Goal: Communication & Community: Answer question/provide support

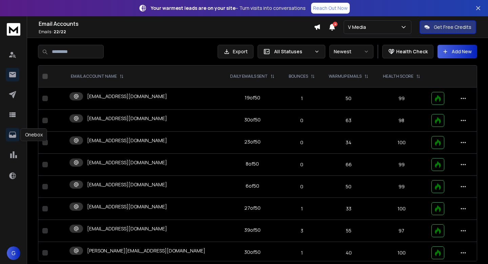
click at [15, 133] on icon at bounding box center [12, 134] width 7 height 6
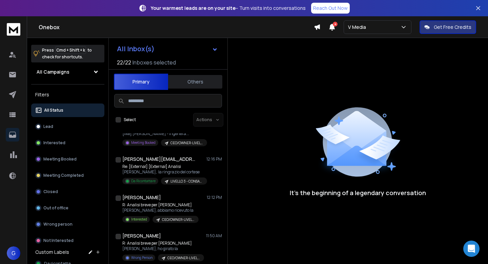
scroll to position [61, 0]
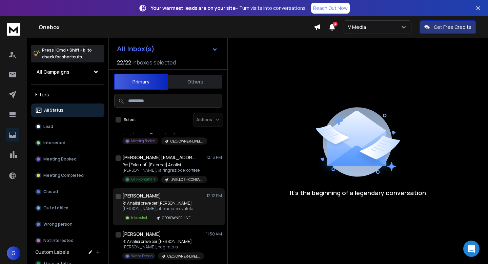
click at [151, 199] on div "[PERSON_NAME] 12:12 PM R: Analisi breve per [PERSON_NAME], abbiamo ricevuto la …" at bounding box center [172, 206] width 100 height 29
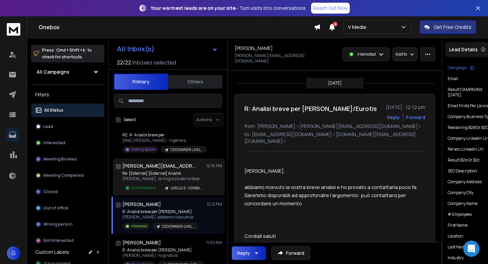
scroll to position [56, 0]
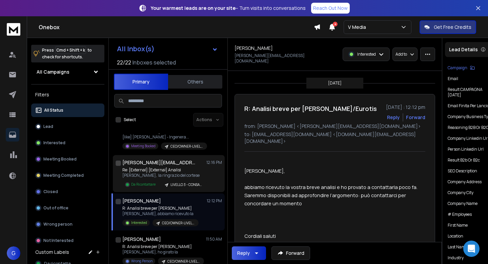
click at [157, 203] on h1 "[PERSON_NAME]" at bounding box center [141, 200] width 39 height 7
click at [161, 170] on p "Re: [External] [External] Analisi" at bounding box center [162, 169] width 81 height 5
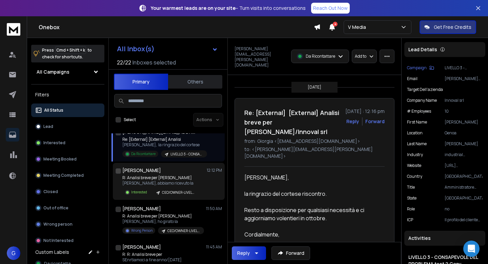
scroll to position [91, 0]
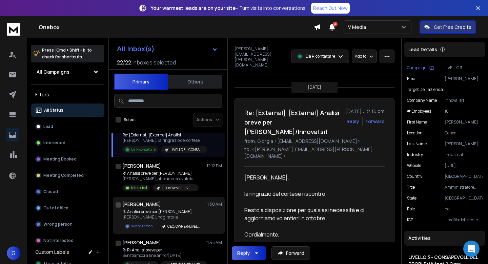
click at [159, 212] on p "R: Analisi breve per [PERSON_NAME]" at bounding box center [162, 211] width 81 height 5
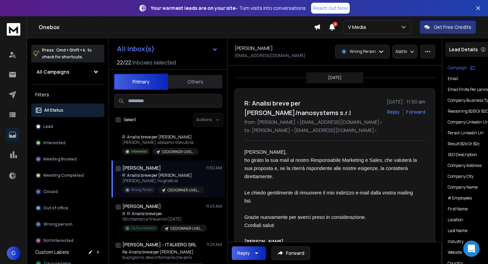
scroll to position [133, 0]
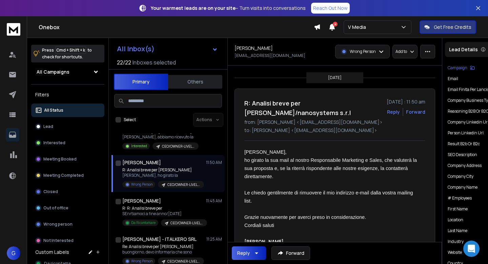
click at [159, 212] on p "SEnrtiamoci a fine anno/[DATE]" at bounding box center [162, 213] width 81 height 5
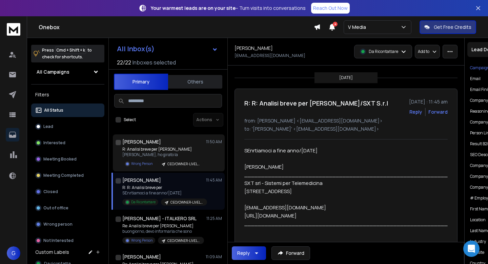
scroll to position [154, 0]
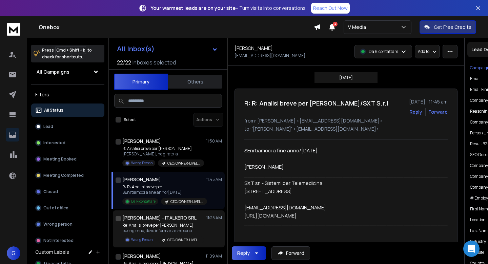
click at [159, 221] on div "[PERSON_NAME] - ITALKERO SRL 11:25 AM Re: Analisi breve per [PERSON_NAME], devo…" at bounding box center [172, 228] width 100 height 29
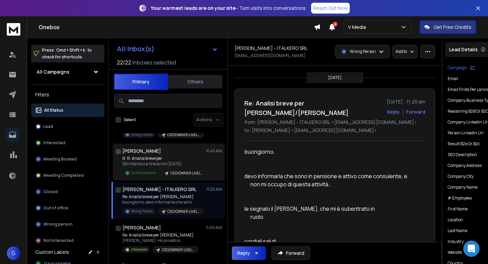
scroll to position [189, 0]
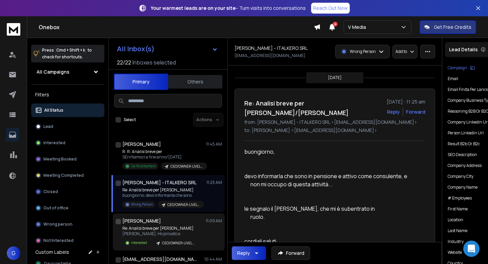
click at [165, 224] on div "[PERSON_NAME] 11:09 AM Re: Analisi breve per [PERSON_NAME]. [PERSON_NAME] prova…" at bounding box center [172, 231] width 100 height 29
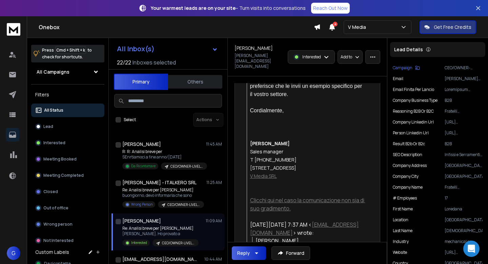
scroll to position [279, 0]
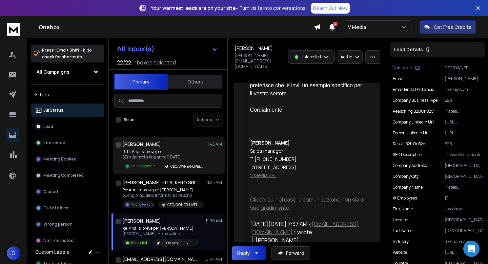
click at [173, 148] on div "[PERSON_NAME] 11:45 AM R: R: Analisi breve per SEnrtiamoci a fine anno/[DATE] D…" at bounding box center [172, 155] width 100 height 29
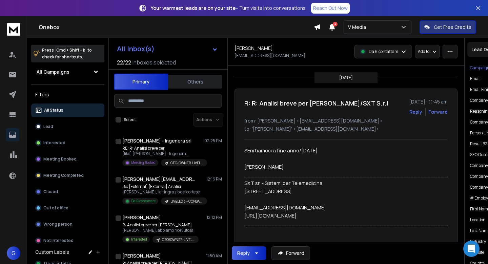
scroll to position [0, 0]
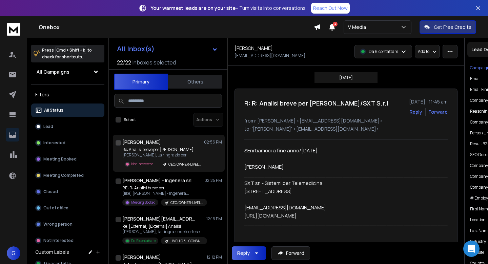
click at [186, 143] on div "[PERSON_NAME] 02:56 PM" at bounding box center [172, 142] width 100 height 7
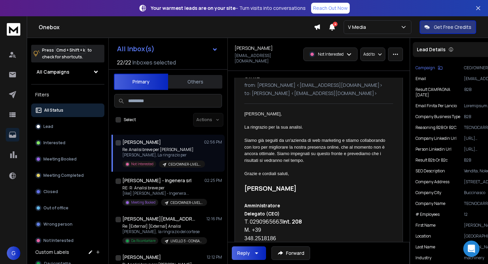
scroll to position [58, 0]
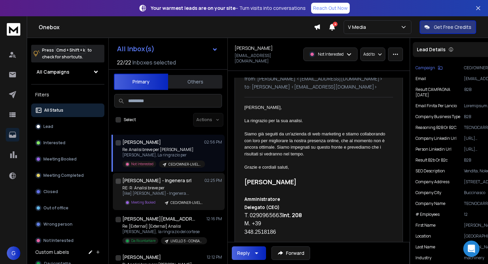
click at [158, 185] on p "RE: R: Analisi breve per" at bounding box center [162, 187] width 81 height 5
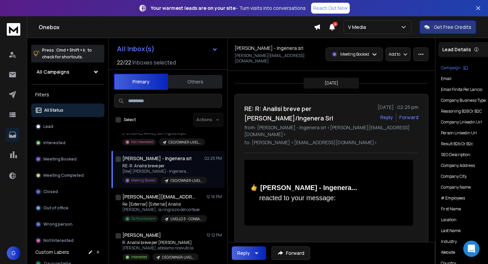
scroll to position [22, 0]
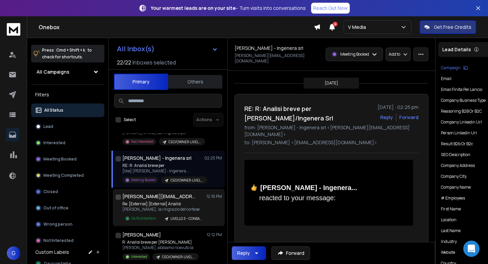
click at [160, 196] on h1 "[PERSON_NAME][EMAIL_ADDRESS][PERSON_NAME][DOMAIN_NAME]" at bounding box center [159, 196] width 75 height 7
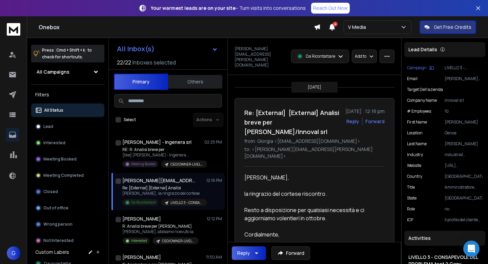
scroll to position [46, 0]
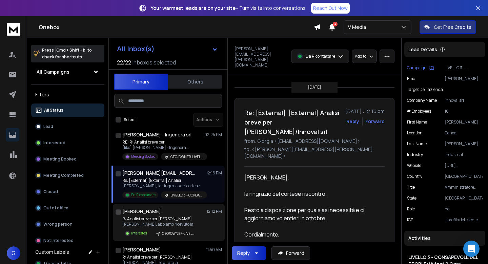
click at [160, 209] on div "[PERSON_NAME] 12:12 PM" at bounding box center [172, 211] width 100 height 7
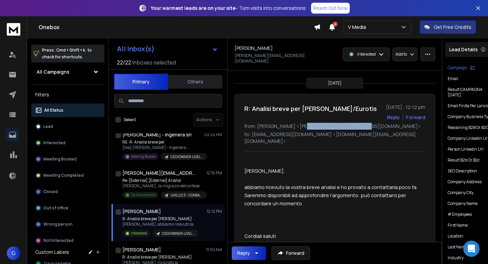
drag, startPoint x: 297, startPoint y: 122, endPoint x: 345, endPoint y: 121, distance: 48.5
click at [345, 123] on p "from: [PERSON_NAME] <[PERSON_NAME][EMAIL_ADDRESS][DOMAIN_NAME]>" at bounding box center [334, 126] width 181 height 7
copy p "[PERSON_NAME][EMAIL_ADDRESS][DOMAIN_NAME]"
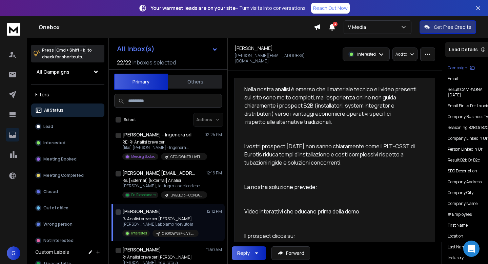
scroll to position [1012, 0]
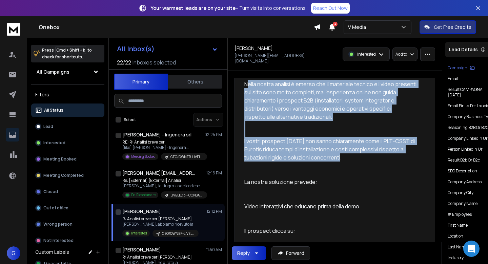
drag, startPoint x: 246, startPoint y: 111, endPoint x: 347, endPoint y: 192, distance: 129.9
click at [347, 192] on p "[PERSON_NAME], abbiamo fatto durante questa sosta estiva una breve analisi prel…" at bounding box center [332, 242] width 176 height 439
copy p "Nella nostra analisi è emerso che il materiale tecnico e i video presenti sul s…"
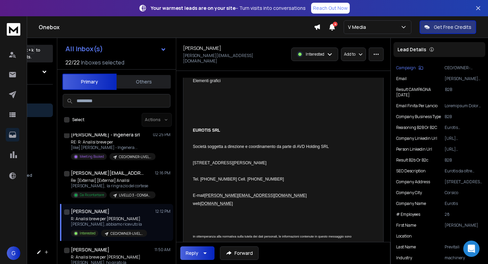
scroll to position [284, 0]
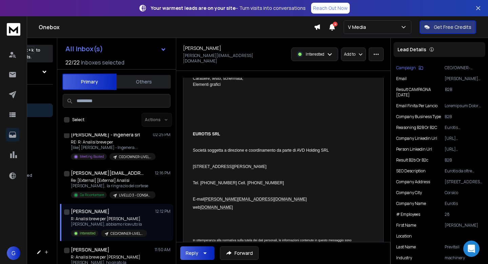
click at [208, 209] on span "[DOMAIN_NAME]" at bounding box center [216, 207] width 33 height 5
drag, startPoint x: 225, startPoint y: 55, endPoint x: 178, endPoint y: 55, distance: 47.1
click at [178, 55] on div "[PERSON_NAME] [PERSON_NAME] [PERSON_NAME][EMAIL_ADDRESS][DOMAIN_NAME] Intereste…" at bounding box center [283, 54] width 214 height 33
copy p "[PERSON_NAME][EMAIL_ADDRESS][DOMAIN_NAME]"
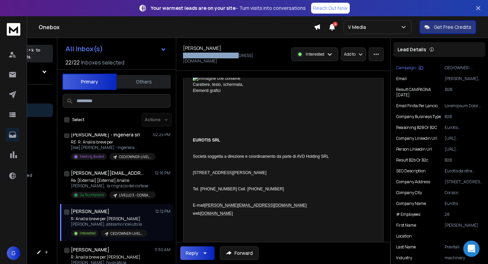
scroll to position [282, 0]
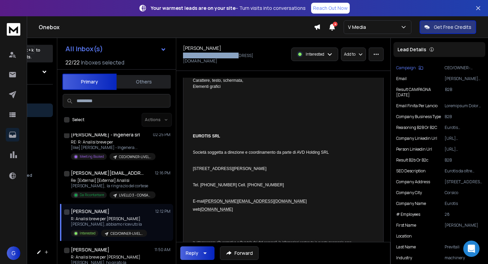
drag, startPoint x: 245, startPoint y: 189, endPoint x: 292, endPoint y: 189, distance: 46.8
click at [292, 188] on p "Tel. [PHONE_NUMBER] Cell. [PHONE_NUMBER]" at bounding box center [281, 184] width 176 height 8
copy span "347 0839827"
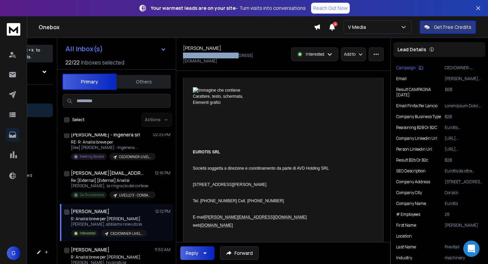
scroll to position [0, 0]
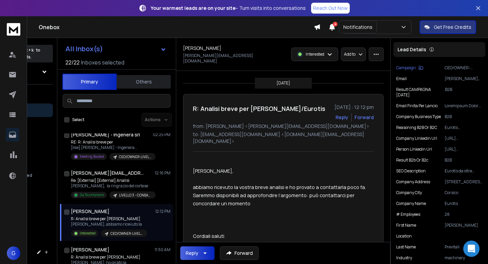
click at [335, 24] on span "4" at bounding box center [335, 24] width 5 height 5
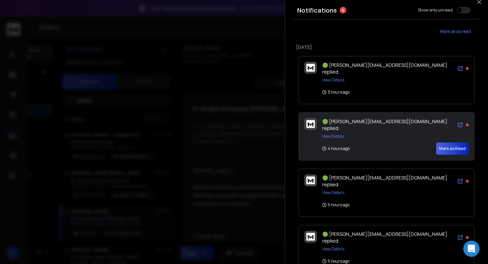
scroll to position [7, 0]
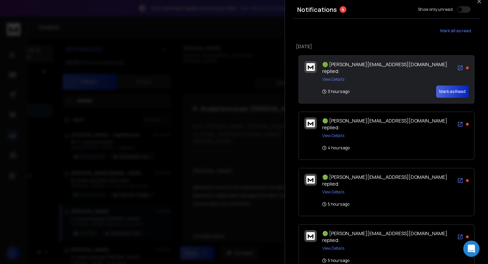
click at [362, 76] on div "🟢 [PERSON_NAME][EMAIL_ADDRESS][DOMAIN_NAME] replied: View Details 3 hours ago […" at bounding box center [395, 79] width 146 height 37
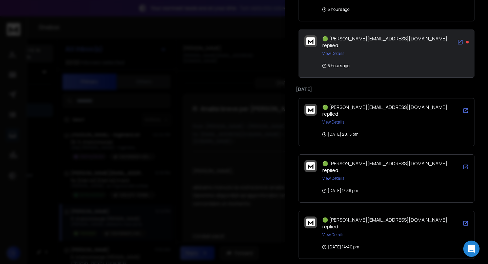
scroll to position [0, 0]
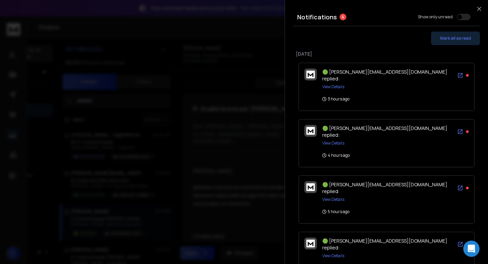
click at [453, 36] on span "Mark all as read" at bounding box center [455, 38] width 31 height 5
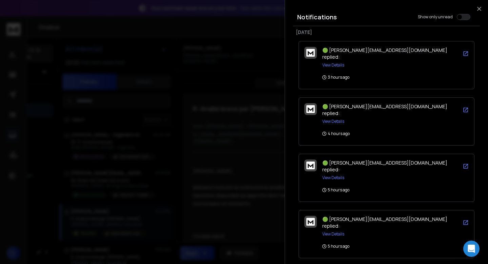
click at [481, 7] on div "Sheet Title Notifications Show only unread [DATE] 🟢 [PERSON_NAME][EMAIL_ADDRESS…" at bounding box center [386, 132] width 203 height 264
click at [480, 7] on icon "button" at bounding box center [479, 8] width 7 height 7
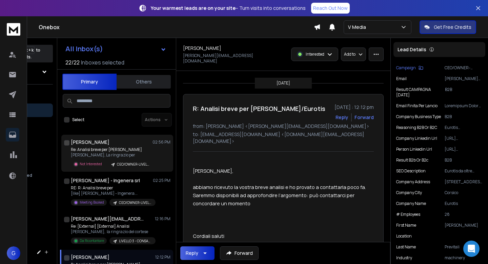
click at [106, 152] on p "[PERSON_NAME], La ringrazio per" at bounding box center [111, 154] width 81 height 5
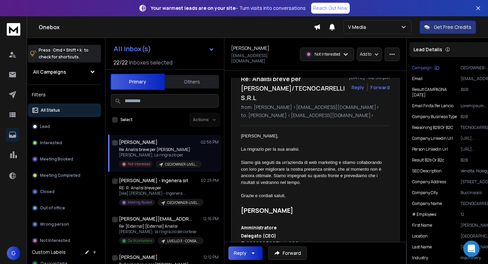
scroll to position [35, 0]
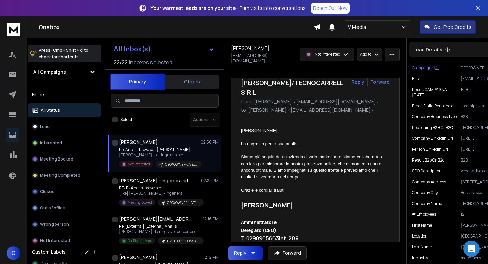
click at [248, 251] on div "Reply" at bounding box center [245, 253] width 23 height 8
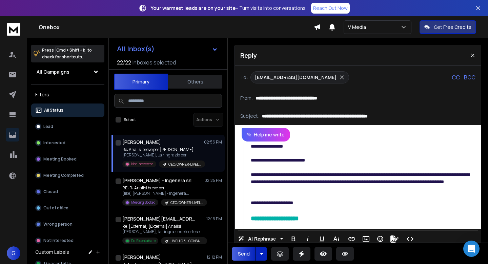
scroll to position [45, 0]
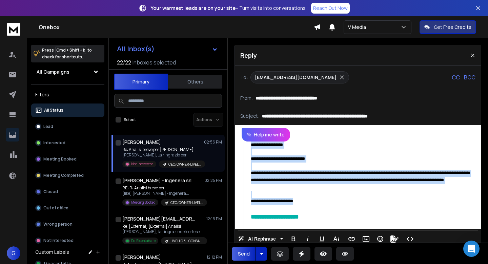
drag, startPoint x: 307, startPoint y: 201, endPoint x: 247, endPoint y: 147, distance: 80.4
copy div "**********"
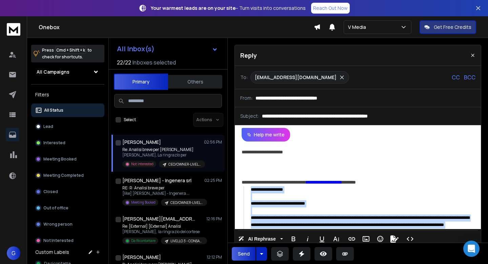
scroll to position [0, 0]
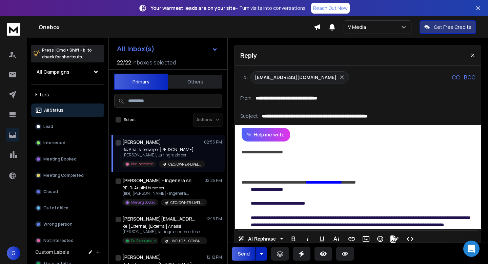
click at [263, 164] on div at bounding box center [357, 166] width 230 height 7
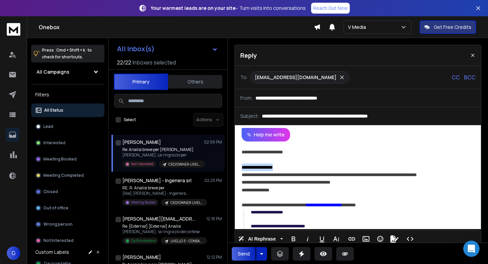
drag, startPoint x: 289, startPoint y: 164, endPoint x: 242, endPoint y: 166, distance: 47.1
click at [242, 166] on p "**********" at bounding box center [357, 166] width 230 height 7
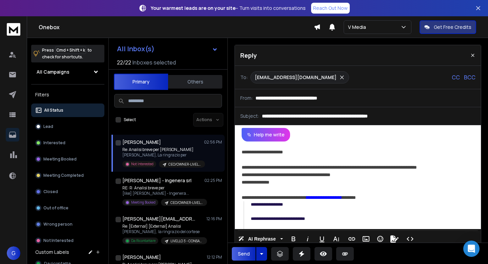
click at [296, 166] on p "**********" at bounding box center [357, 170] width 230 height 15
click at [454, 166] on p "**********" at bounding box center [357, 170] width 230 height 15
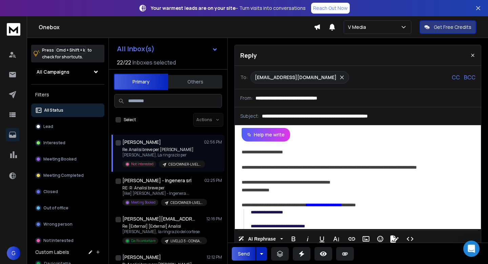
click at [370, 185] on p "**********" at bounding box center [357, 178] width 230 height 15
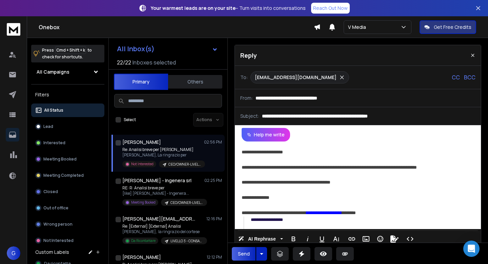
click at [310, 168] on p "**********" at bounding box center [357, 166] width 230 height 7
click at [294, 167] on p "**********" at bounding box center [357, 166] width 230 height 7
click at [464, 168] on p "**********" at bounding box center [357, 166] width 230 height 7
click at [404, 167] on p "**********" at bounding box center [357, 166] width 230 height 7
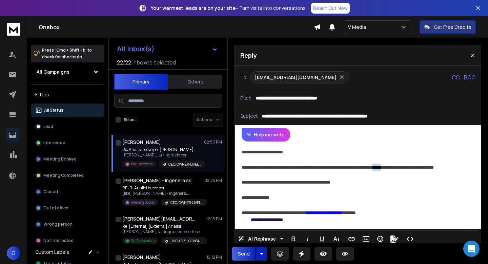
click at [404, 167] on p "**********" at bounding box center [357, 166] width 230 height 7
click at [418, 168] on p "**********" at bounding box center [357, 166] width 230 height 7
click at [449, 167] on p "**********" at bounding box center [357, 166] width 230 height 7
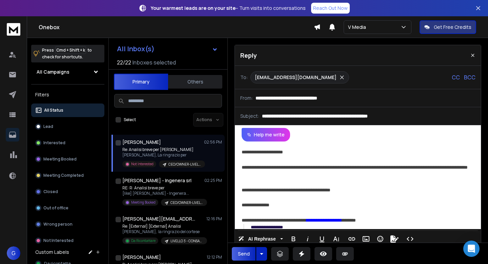
click at [245, 253] on button "Send" at bounding box center [244, 254] width 24 height 14
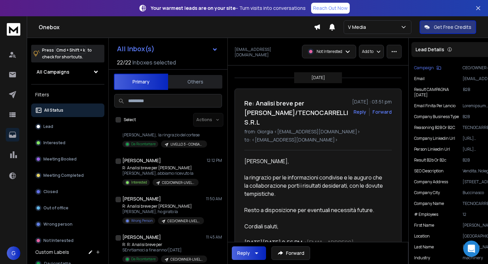
scroll to position [97, 0]
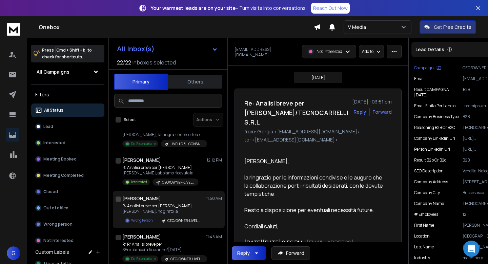
click at [168, 202] on div "[PERSON_NAME] 11:50 AM R: Analisi breve per [PERSON_NAME], ho girato la Wrong P…" at bounding box center [172, 209] width 100 height 29
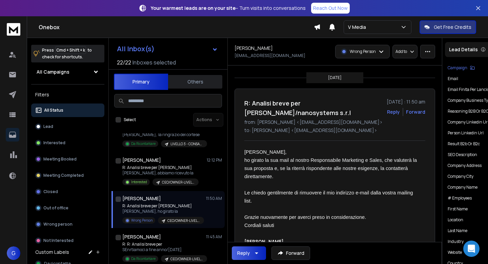
click at [241, 250] on div "Reply" at bounding box center [243, 252] width 13 height 7
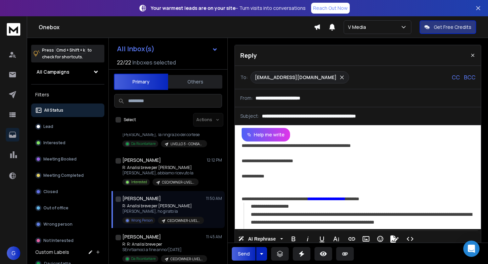
scroll to position [8, 0]
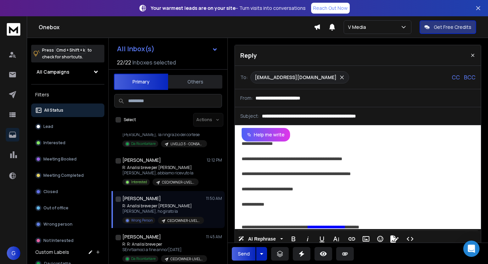
click at [363, 173] on div "**********" at bounding box center [357, 173] width 230 height 7
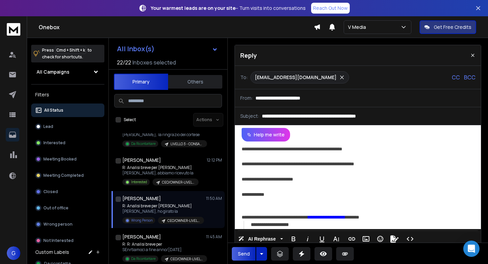
scroll to position [0, 0]
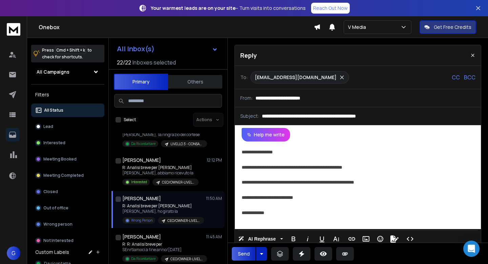
click at [241, 253] on button "Send" at bounding box center [244, 254] width 24 height 14
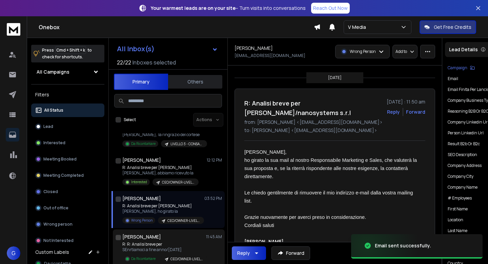
click at [174, 243] on p "R: R: Analisi breve per" at bounding box center [162, 243] width 81 height 5
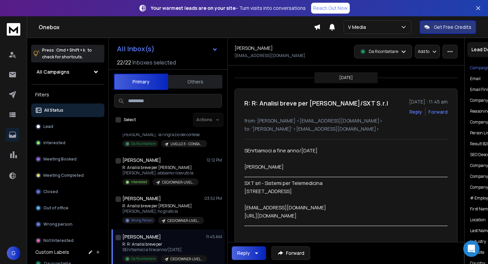
click at [245, 252] on div "Reply" at bounding box center [243, 252] width 13 height 7
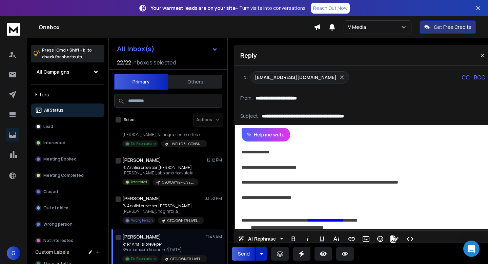
click at [244, 198] on div "**********" at bounding box center [363, 197] width 242 height 7
click at [250, 207] on div at bounding box center [363, 204] width 242 height 7
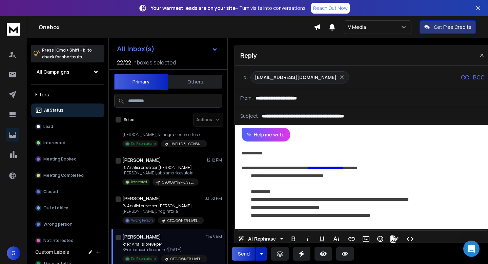
scroll to position [53, 0]
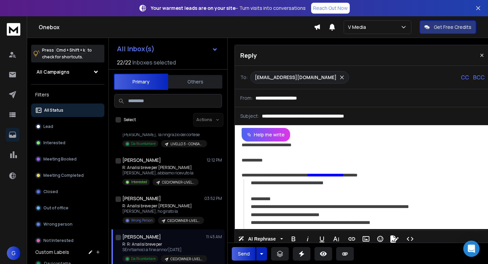
click at [275, 185] on span "**********" at bounding box center [287, 182] width 73 height 5
copy span "**********"
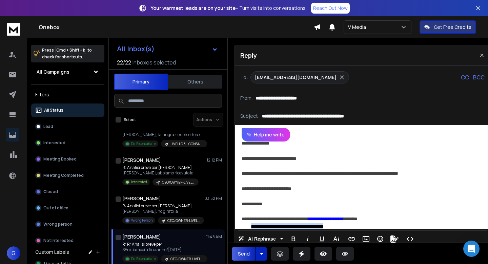
scroll to position [0, 0]
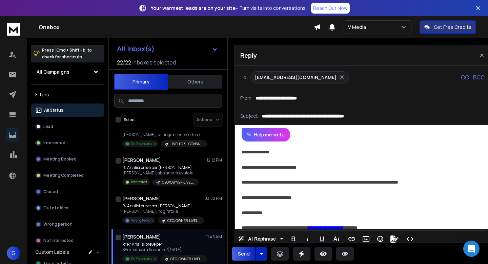
click at [320, 198] on div "**********" at bounding box center [363, 197] width 242 height 7
click at [274, 213] on div "**********" at bounding box center [363, 212] width 242 height 7
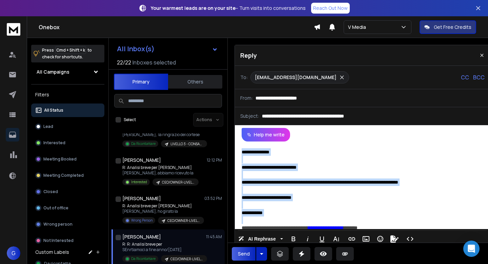
drag, startPoint x: 274, startPoint y: 213, endPoint x: 246, endPoint y: 154, distance: 65.3
click at [246, 154] on div "**********" at bounding box center [362, 184] width 255 height 87
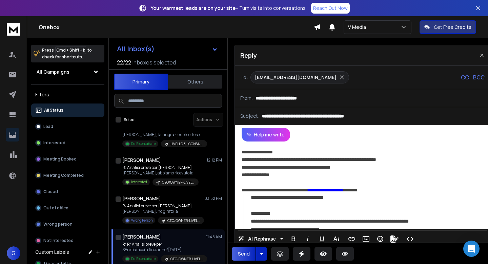
click at [283, 152] on p "**********" at bounding box center [363, 151] width 242 height 7
click at [295, 152] on p "**********" at bounding box center [363, 151] width 242 height 7
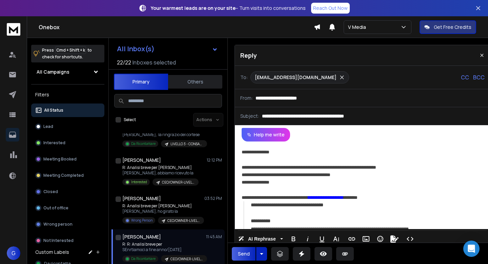
click at [421, 167] on p "**********" at bounding box center [363, 170] width 242 height 15
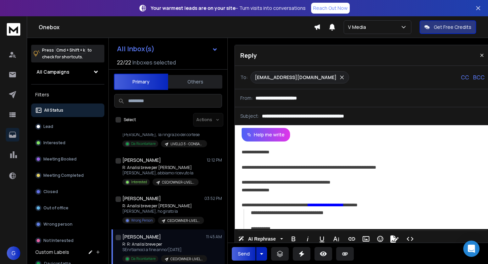
click at [358, 183] on p "**********" at bounding box center [363, 178] width 242 height 15
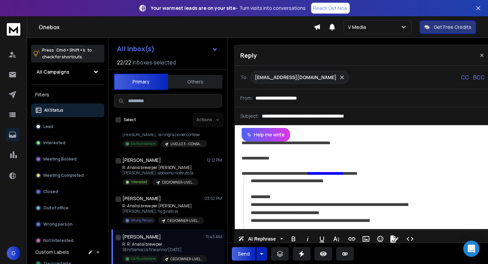
scroll to position [40, 0]
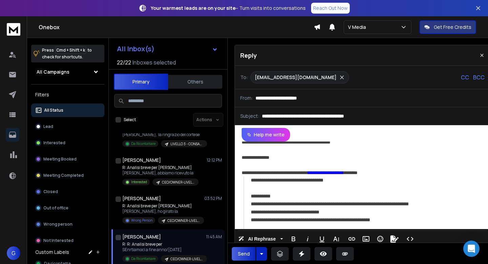
click at [242, 250] on button "Send" at bounding box center [244, 254] width 24 height 14
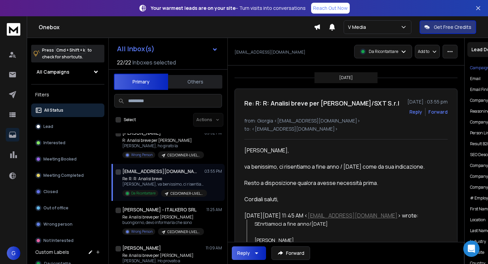
scroll to position [163, 0]
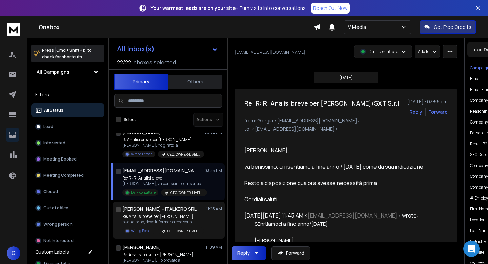
click at [153, 213] on p "Re: Analisi breve per [PERSON_NAME]" at bounding box center [162, 215] width 81 height 5
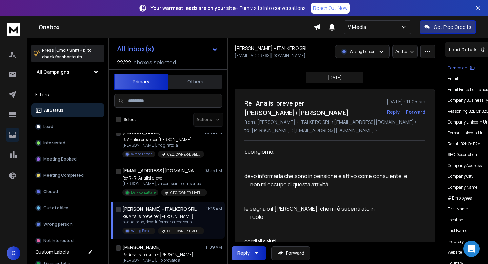
click at [241, 254] on div "Reply" at bounding box center [243, 252] width 13 height 7
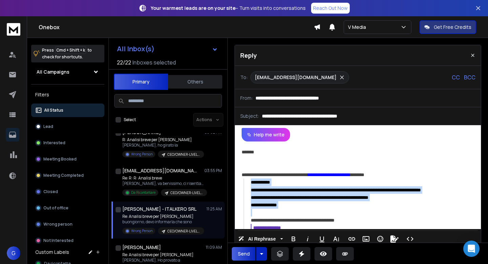
drag, startPoint x: 249, startPoint y: 181, endPoint x: 276, endPoint y: 208, distance: 38.1
copy div "**********"
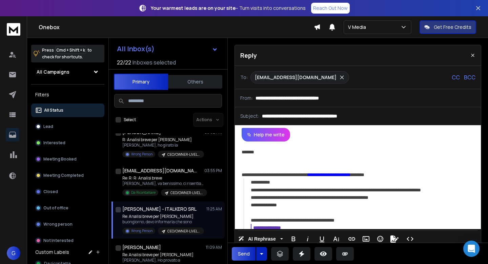
click at [268, 150] on div "*******" at bounding box center [357, 151] width 230 height 7
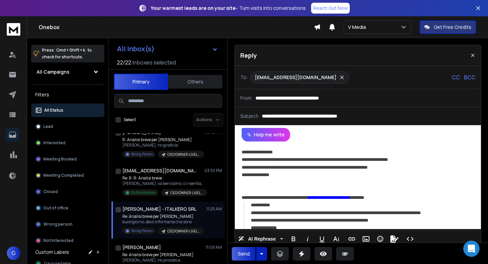
click at [283, 152] on p "**********" at bounding box center [357, 151] width 230 height 7
click at [297, 153] on p "**********" at bounding box center [357, 151] width 230 height 7
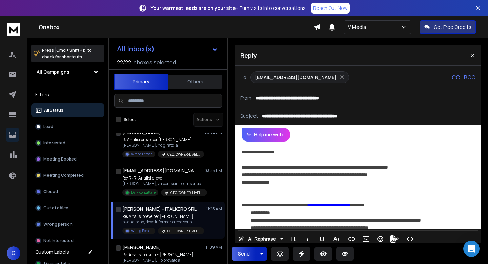
click at [420, 165] on p "**********" at bounding box center [357, 170] width 230 height 15
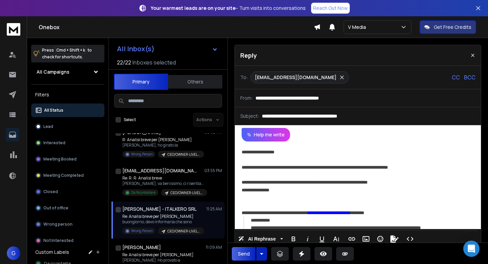
click at [411, 183] on p "**********" at bounding box center [357, 178] width 230 height 15
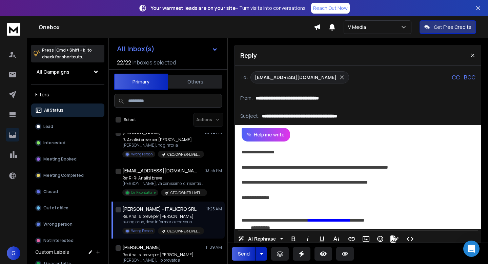
click at [243, 254] on button "Send" at bounding box center [244, 254] width 24 height 14
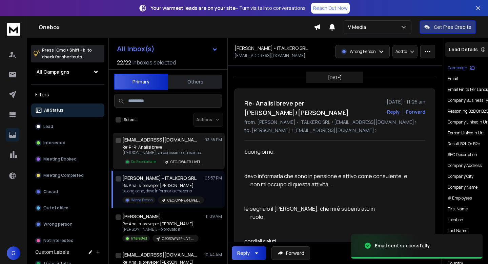
scroll to position [206, 0]
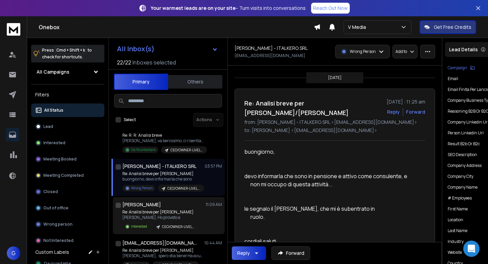
click at [159, 213] on p "Re: Analisi breve per [PERSON_NAME]" at bounding box center [160, 211] width 76 height 5
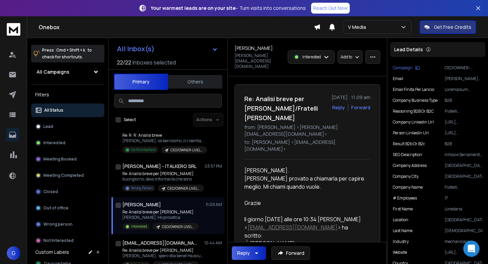
scroll to position [15, 0]
drag, startPoint x: 299, startPoint y: 127, endPoint x: 353, endPoint y: 127, distance: 53.9
click at [353, 127] on p "from: [PERSON_NAME] <[PERSON_NAME][EMAIL_ADDRESS][DOMAIN_NAME]>" at bounding box center [307, 131] width 126 height 14
copy p "[PERSON_NAME]@fratellibosio.i"
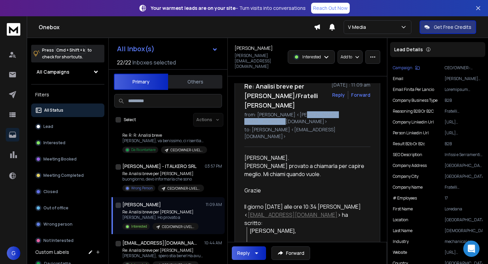
scroll to position [30, 0]
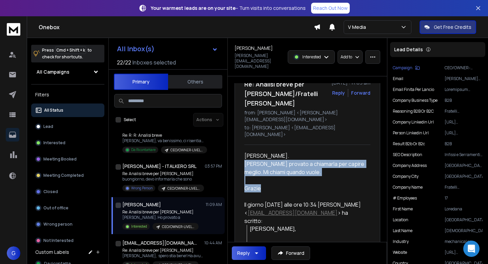
drag, startPoint x: 245, startPoint y: 155, endPoint x: 269, endPoint y: 182, distance: 36.5
click at [269, 182] on div "[PERSON_NAME]. Ho provato a chiamarla per capire meglio. Mi chiami quando vuole…" at bounding box center [304, 171] width 121 height 41
copy div "[PERSON_NAME] provato a chiamarla per capire meglio. Mi chiami quando vuole. Gr…"
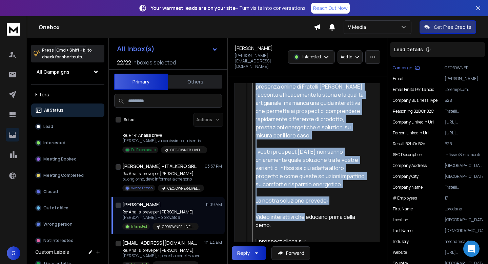
scroll to position [489, 0]
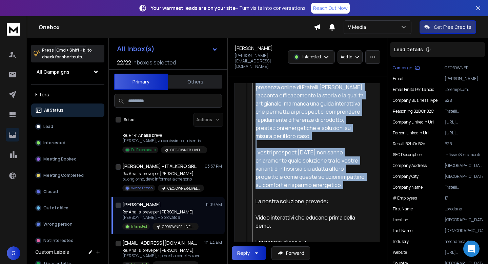
drag, startPoint x: 267, startPoint y: 126, endPoint x: 296, endPoint y: 199, distance: 78.8
click at [296, 199] on div "[PERSON_NAME], abbiamo fatto durante questa sosta estiva una breve analisi prel…" at bounding box center [310, 245] width 109 height 439
copy div "breve analisi preliminare su Fratelli [PERSON_NAME]. Nella nostra analisi è eme…"
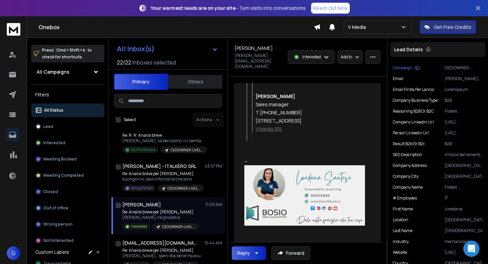
scroll to position [933, 0]
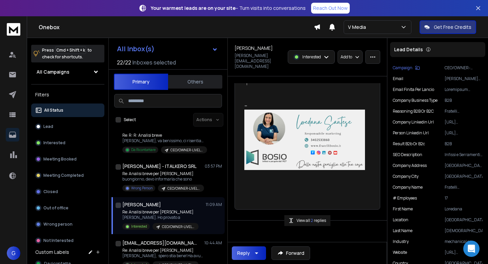
drag, startPoint x: 313, startPoint y: 141, endPoint x: 391, endPoint y: 0, distance: 161.4
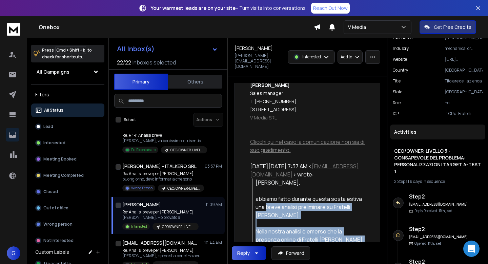
scroll to position [195, 0]
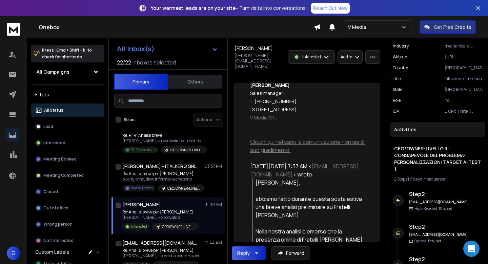
click at [477, 8] on icon at bounding box center [478, 8] width 6 height 6
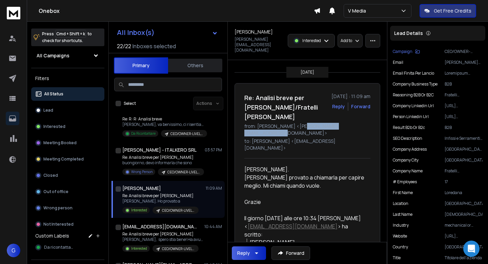
drag, startPoint x: 300, startPoint y: 125, endPoint x: 353, endPoint y: 127, distance: 53.2
click at [353, 127] on p "from: [PERSON_NAME] <[PERSON_NAME][EMAIL_ADDRESS][DOMAIN_NAME]>" at bounding box center [307, 130] width 126 height 14
drag, startPoint x: 357, startPoint y: 125, endPoint x: 300, endPoint y: 125, distance: 56.6
click at [300, 125] on p "from: [PERSON_NAME] <[PERSON_NAME][EMAIL_ADDRESS][DOMAIN_NAME]>" at bounding box center [307, 130] width 126 height 14
click at [301, 125] on p "from: [PERSON_NAME] <[PERSON_NAME][EMAIL_ADDRESS][DOMAIN_NAME]>" at bounding box center [307, 130] width 126 height 14
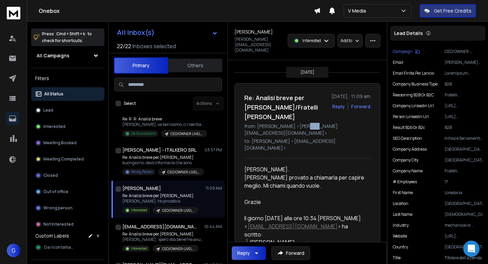
drag, startPoint x: 301, startPoint y: 125, endPoint x: 309, endPoint y: 125, distance: 7.5
click at [309, 125] on p "from: [PERSON_NAME] <[PERSON_NAME][EMAIL_ADDRESS][DOMAIN_NAME]>" at bounding box center [307, 130] width 126 height 14
click at [300, 124] on p "from: [PERSON_NAME] <[PERSON_NAME][EMAIL_ADDRESS][DOMAIN_NAME]>" at bounding box center [307, 130] width 126 height 14
drag, startPoint x: 300, startPoint y: 124, endPoint x: 355, endPoint y: 127, distance: 55.3
click at [355, 127] on p "from: [PERSON_NAME] <[PERSON_NAME][EMAIL_ADDRESS][DOMAIN_NAME]>" at bounding box center [307, 130] width 126 height 14
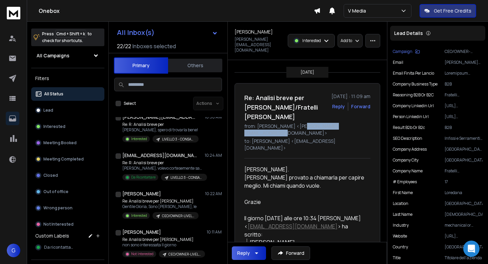
scroll to position [430, 0]
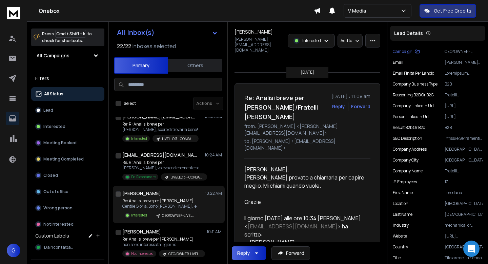
click at [176, 206] on p "Gentile Gloria, Sono [PERSON_NAME], le" at bounding box center [160, 205] width 76 height 5
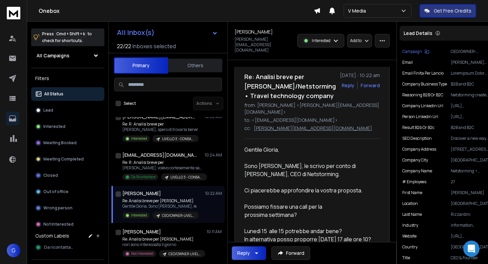
scroll to position [0, 0]
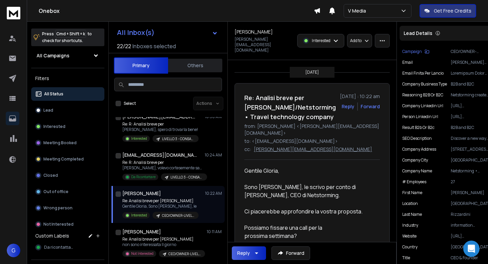
drag, startPoint x: 276, startPoint y: 107, endPoint x: 309, endPoint y: 127, distance: 38.8
click at [309, 121] on h1 "Re: Analisi breve per [PERSON_NAME]/Netstorming • Travel technology company" at bounding box center [289, 107] width 91 height 28
click at [277, 106] on h1 "Re: Analisi breve per [PERSON_NAME]/Netstorming • Travel technology company" at bounding box center [289, 107] width 91 height 28
drag, startPoint x: 277, startPoint y: 106, endPoint x: 317, endPoint y: 106, distance: 40.3
click at [317, 106] on div "Re: Analisi breve per [PERSON_NAME]/Netstorming • Travel technology company [DA…" at bounding box center [312, 107] width 136 height 28
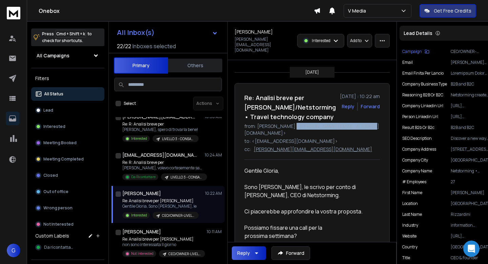
drag, startPoint x: 287, startPoint y: 135, endPoint x: 352, endPoint y: 136, distance: 65.1
click at [352, 136] on p "from: [PERSON_NAME] <[PERSON_NAME][EMAIL_ADDRESS][DOMAIN_NAME]>" at bounding box center [312, 130] width 136 height 14
click at [282, 106] on h1 "Re: Analisi breve per [PERSON_NAME]/Netstorming • Travel technology company" at bounding box center [289, 107] width 91 height 28
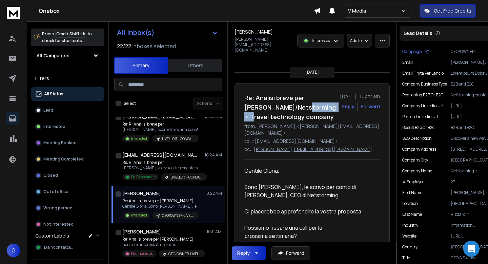
click at [282, 106] on h1 "Re: Analisi breve per [PERSON_NAME]/Netstorming • Travel technology company" at bounding box center [289, 107] width 91 height 28
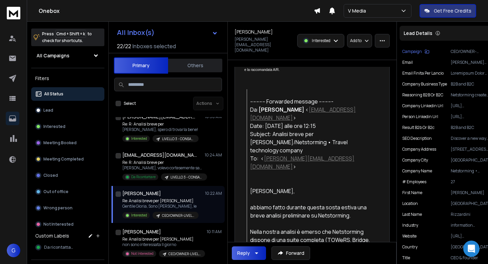
scroll to position [462, 0]
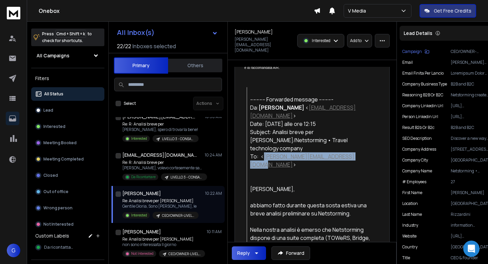
drag, startPoint x: 263, startPoint y: 174, endPoint x: 347, endPoint y: 172, distance: 84.7
click at [347, 168] on div "---------- Forwarded message --------- Da: [PERSON_NAME] < [EMAIL_ADDRESS][DOMA…" at bounding box center [312, 131] width 124 height 73
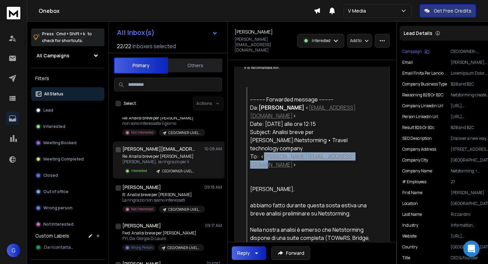
scroll to position [553, 0]
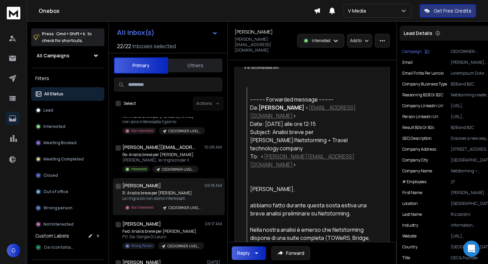
click at [154, 198] on p "La ringrazio non siamo interessati" at bounding box center [162, 198] width 81 height 5
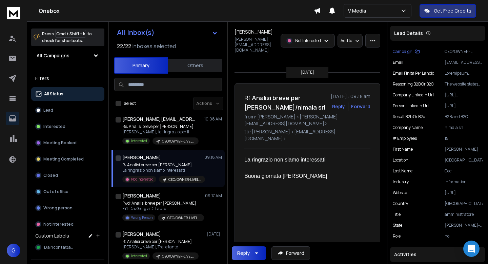
scroll to position [590, 0]
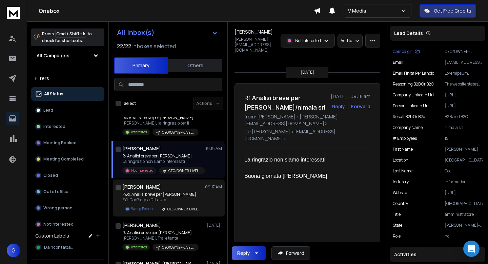
click at [163, 197] on p "Fwd: Analisi breve per [PERSON_NAME]" at bounding box center [162, 193] width 81 height 5
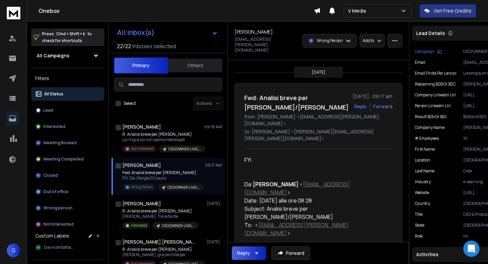
scroll to position [617, 0]
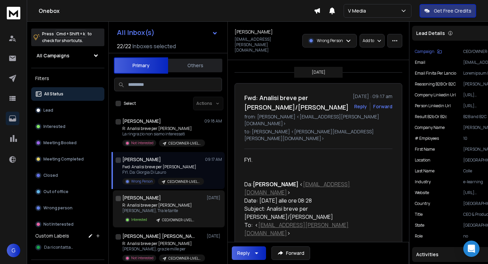
click at [168, 209] on p "[PERSON_NAME], Tra le tante" at bounding box center [160, 210] width 76 height 5
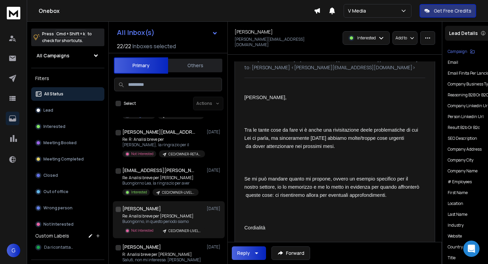
scroll to position [838, 0]
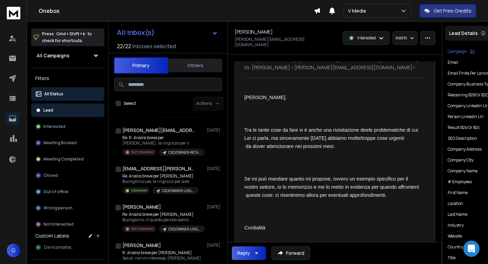
click at [73, 109] on button "Lead" at bounding box center [67, 110] width 73 height 14
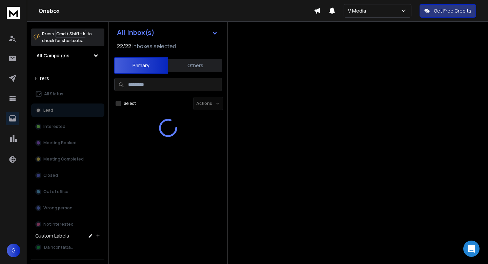
scroll to position [0, 0]
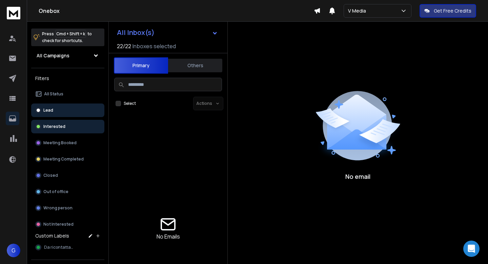
click at [69, 125] on button "Interested" at bounding box center [67, 127] width 73 height 14
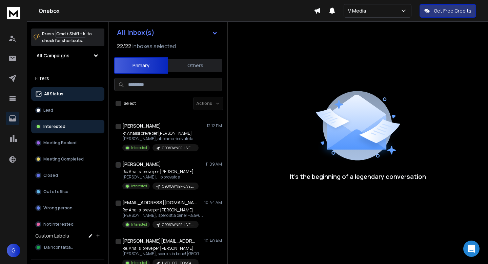
click at [72, 94] on button "All Status" at bounding box center [67, 94] width 73 height 14
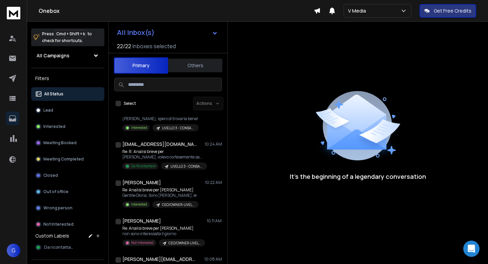
scroll to position [487, 0]
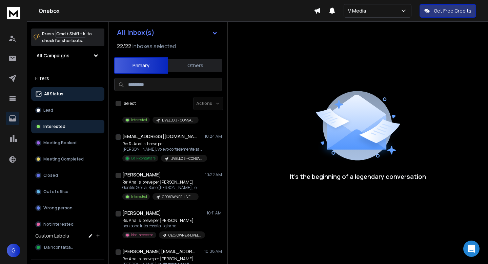
click at [64, 126] on button "Interested" at bounding box center [67, 127] width 73 height 14
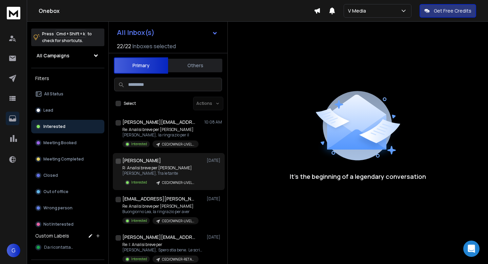
scroll to position [261, 0]
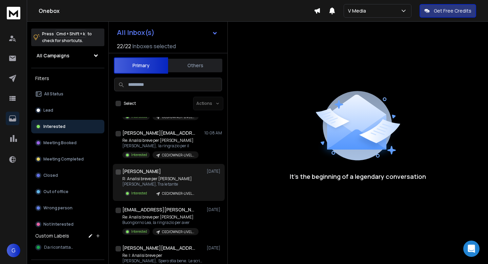
click at [207, 177] on div "R: Analisi breve per [PERSON_NAME], Tra le tante Interested CEO/OWNER-LIVELLO 3…" at bounding box center [172, 186] width 100 height 21
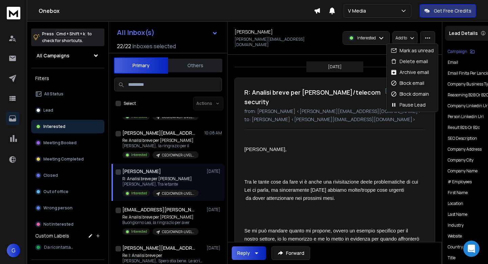
click at [429, 35] on icon "button" at bounding box center [428, 38] width 6 height 6
click at [363, 38] on div "Interested" at bounding box center [366, 38] width 46 height 13
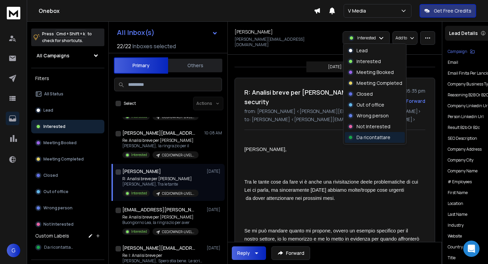
click at [369, 137] on p "Da ricontattare" at bounding box center [374, 137] width 34 height 7
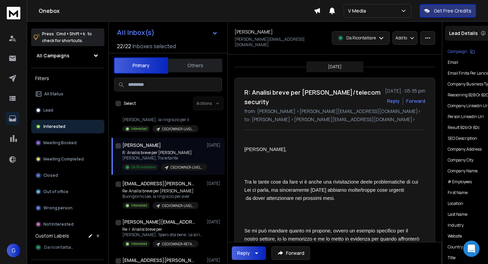
scroll to position [291, 0]
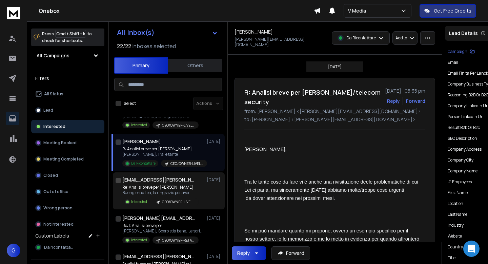
click at [184, 190] on p "Buongiorno Lea, la ringrazio per aver" at bounding box center [160, 192] width 76 height 5
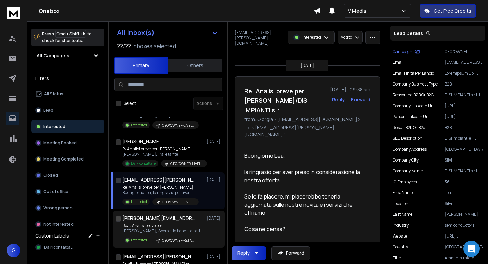
scroll to position [309, 0]
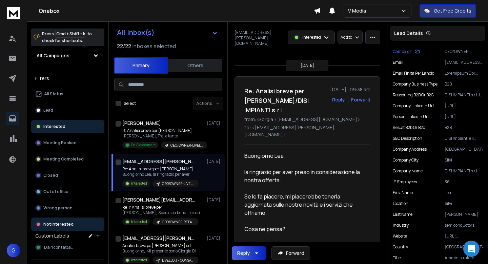
click at [57, 224] on p "Not Interested" at bounding box center [58, 223] width 30 height 5
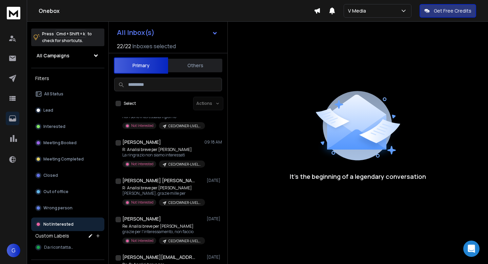
scroll to position [99, 0]
click at [144, 184] on p "R: Analisi breve per [PERSON_NAME]" at bounding box center [162, 186] width 81 height 5
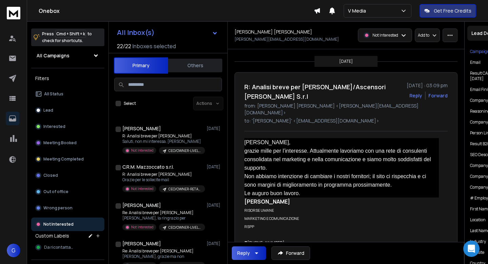
scroll to position [308, 0]
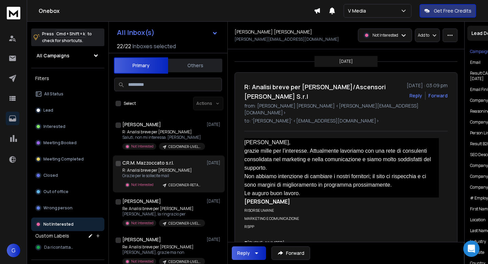
click at [172, 171] on p "R: Analisi breve per [PERSON_NAME]" at bounding box center [162, 169] width 81 height 5
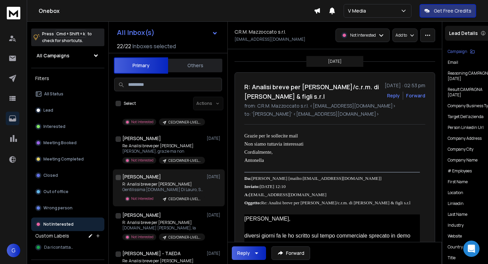
scroll to position [409, 0]
click at [174, 188] on p "Gentilissima [DOMAIN_NAME] Di Lauro, Sono" at bounding box center [162, 188] width 81 height 5
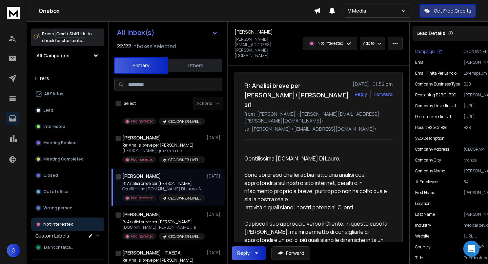
scroll to position [20, 0]
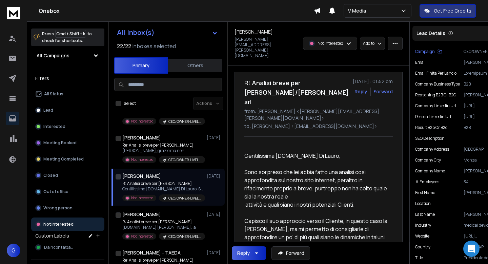
click at [59, 246] on span "Da ricontattare" at bounding box center [59, 246] width 30 height 5
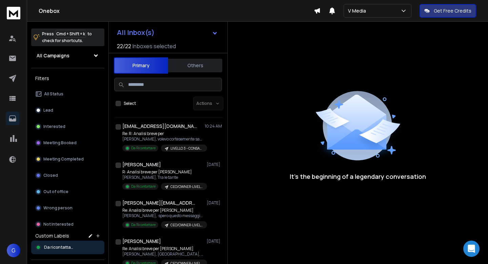
scroll to position [78, 0]
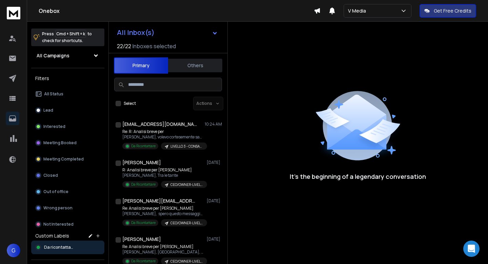
click at [166, 168] on p "R: Analisi breve per [PERSON_NAME]" at bounding box center [162, 169] width 81 height 5
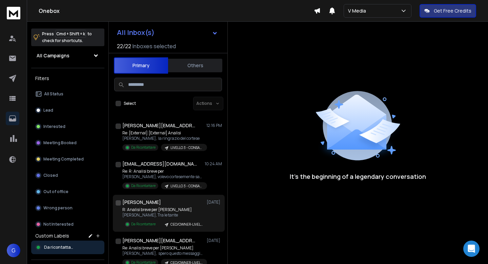
scroll to position [0, 0]
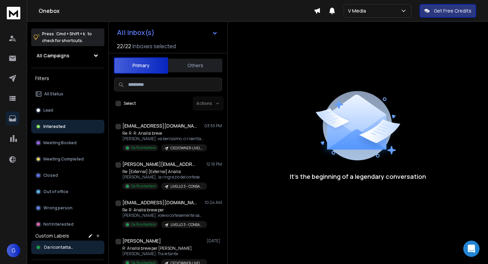
click at [75, 122] on button "Interested" at bounding box center [67, 127] width 73 height 14
